Goal: Task Accomplishment & Management: Use online tool/utility

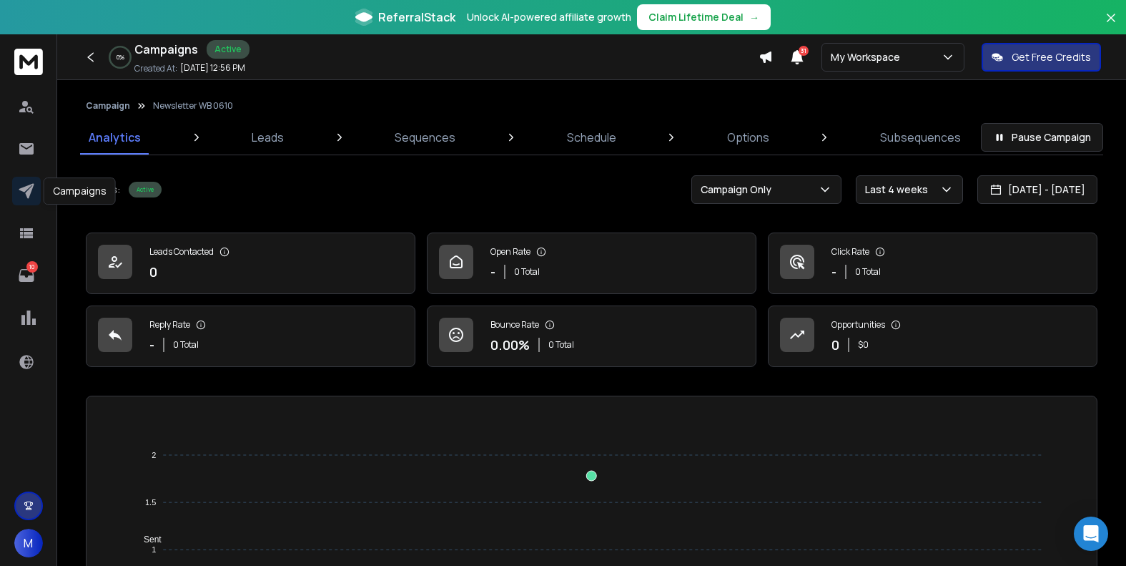
click at [29, 185] on icon at bounding box center [26, 191] width 15 height 15
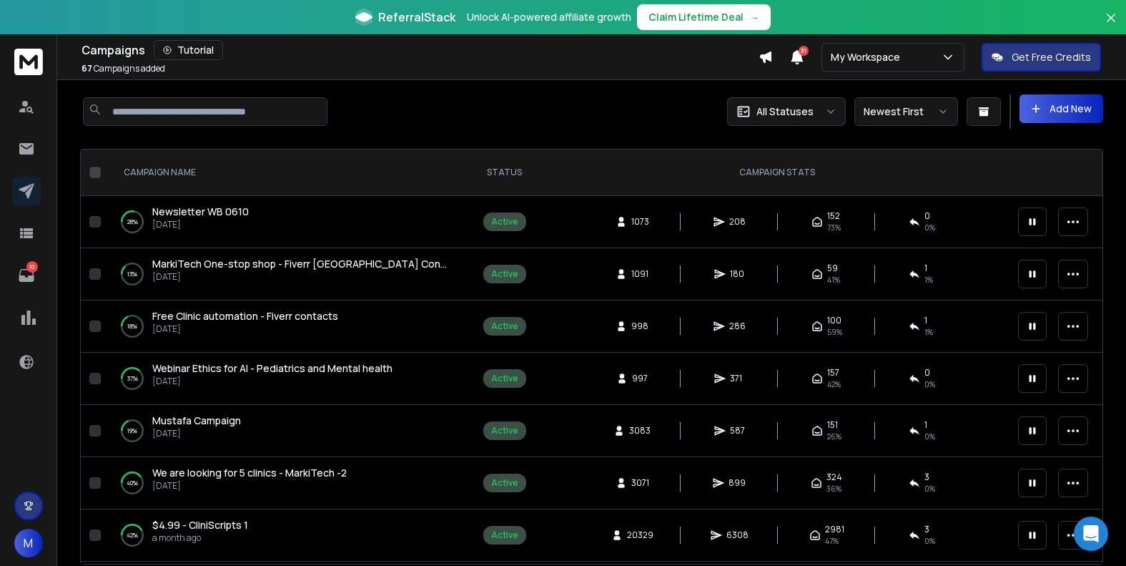
click at [295, 215] on div "28 % Newsletter WB 0610 [DATE]" at bounding box center [285, 222] width 329 height 34
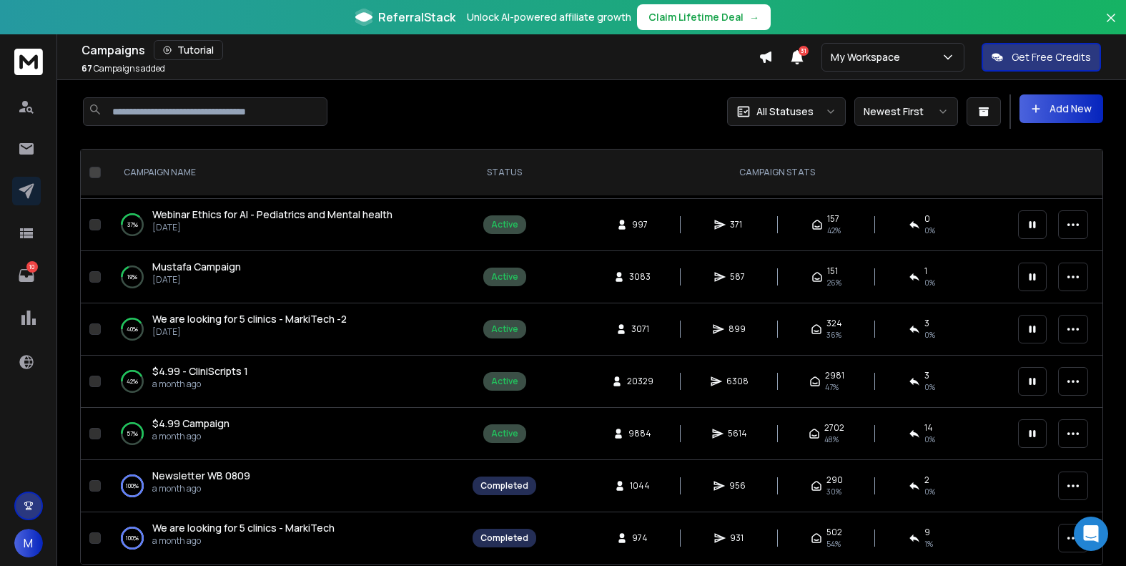
scroll to position [180, 0]
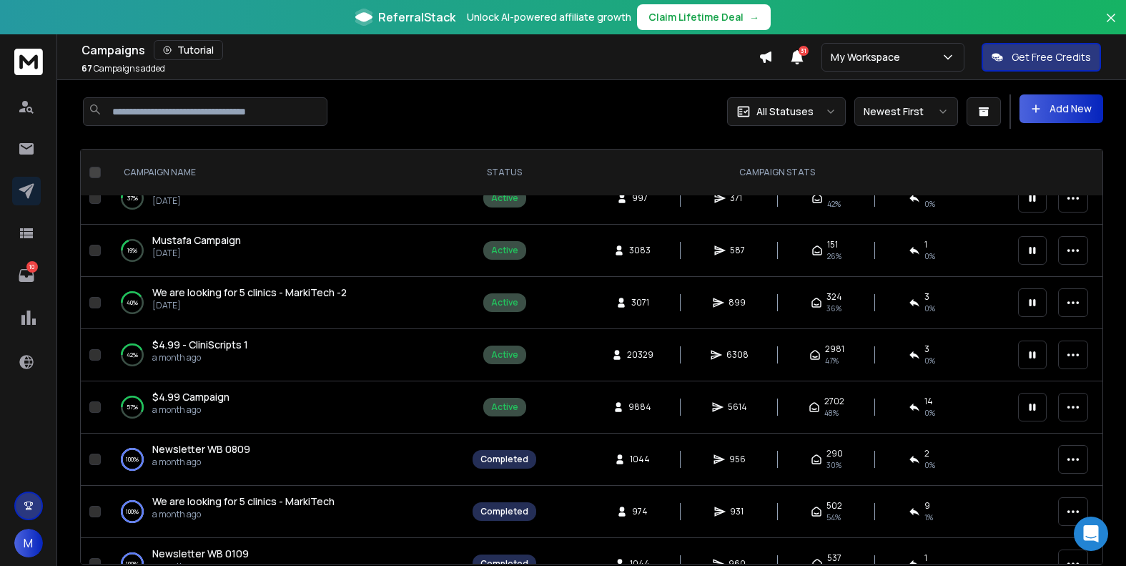
click at [212, 448] on span "Newsletter WB 0809" at bounding box center [201, 449] width 98 height 14
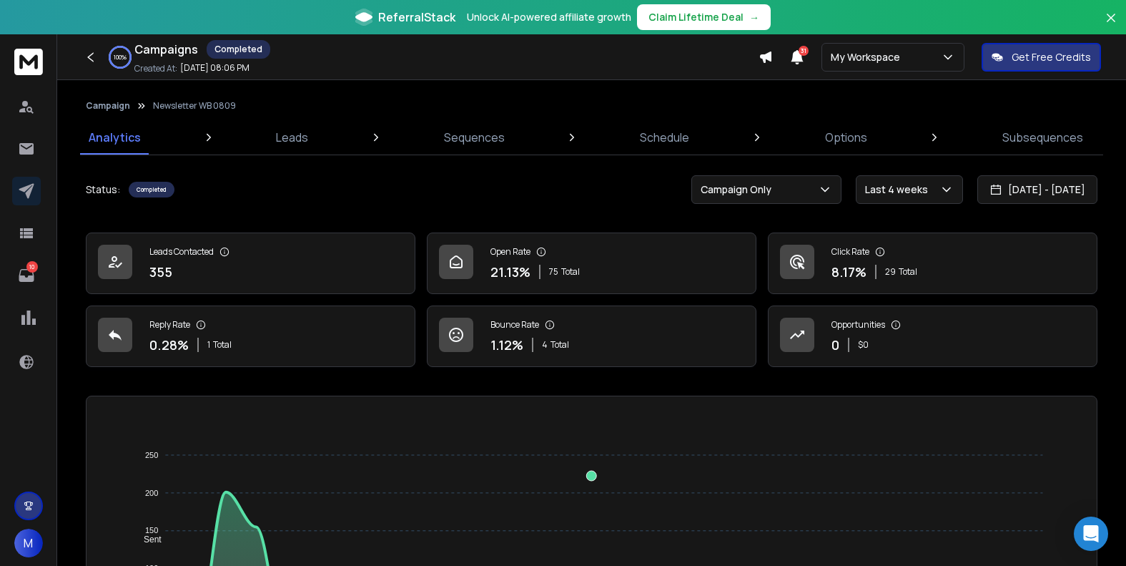
scroll to position [14, 0]
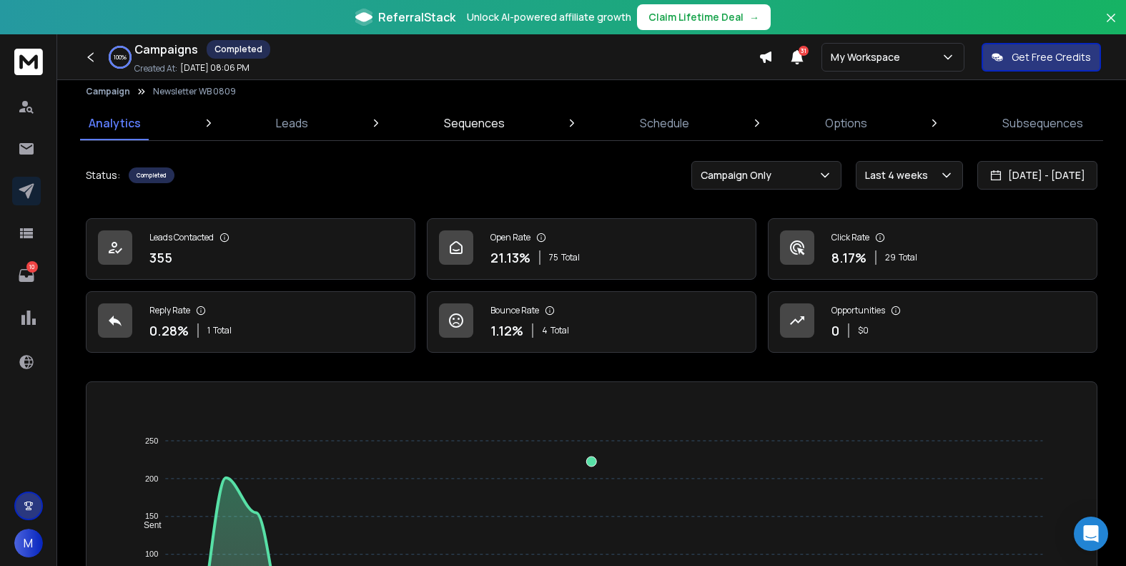
click at [483, 117] on p "Sequences" at bounding box center [474, 122] width 61 height 17
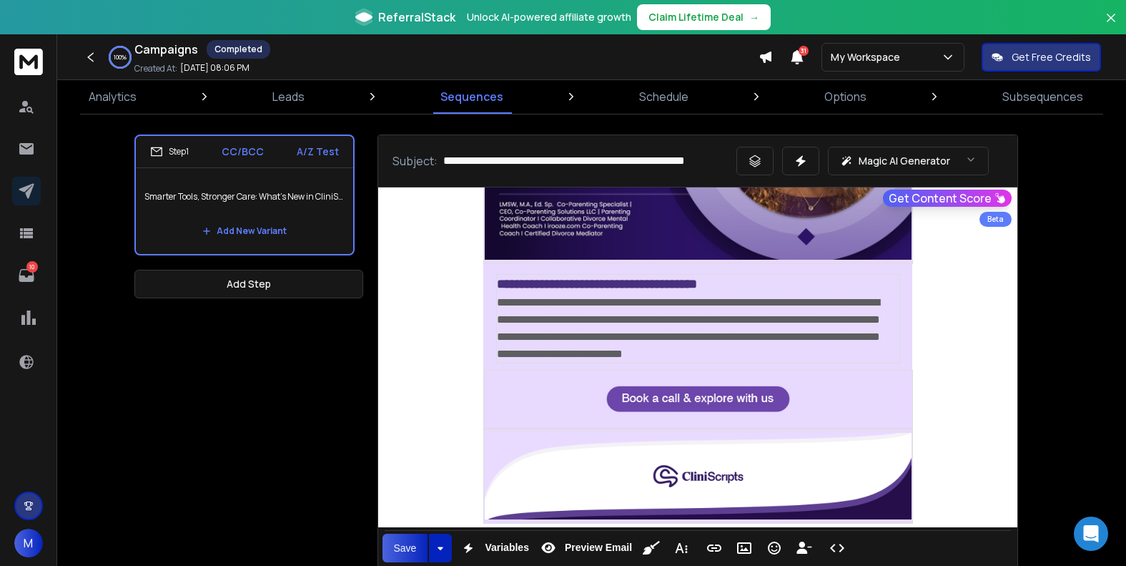
scroll to position [62, 0]
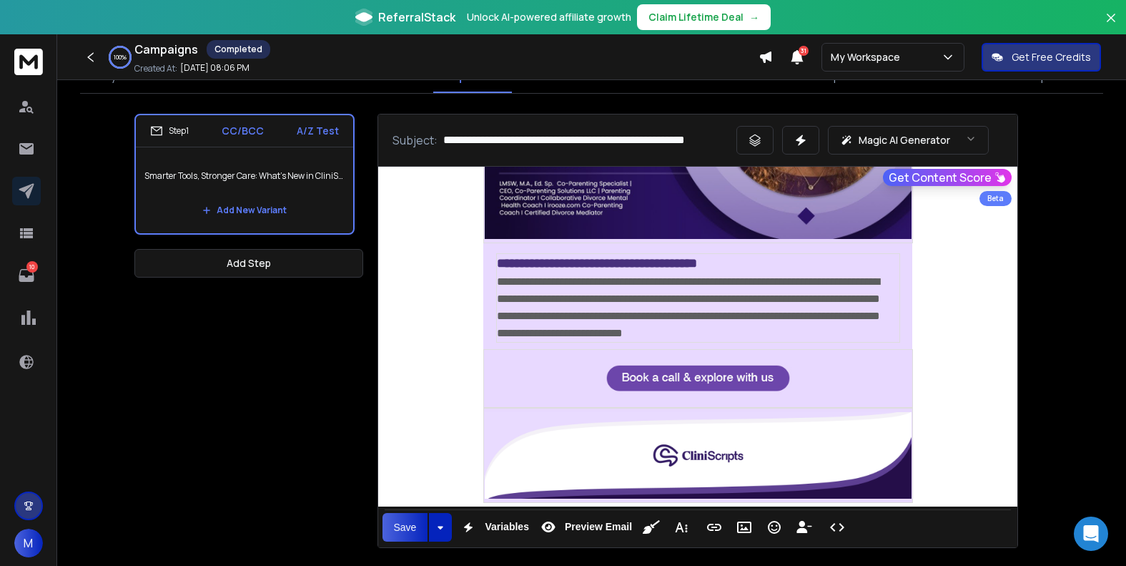
drag, startPoint x: 476, startPoint y: 234, endPoint x: 928, endPoint y: 493, distance: 521.2
click at [928, 493] on div "**********" at bounding box center [698, 337] width 640 height 340
copy tbody
